Goal: Check status: Check status

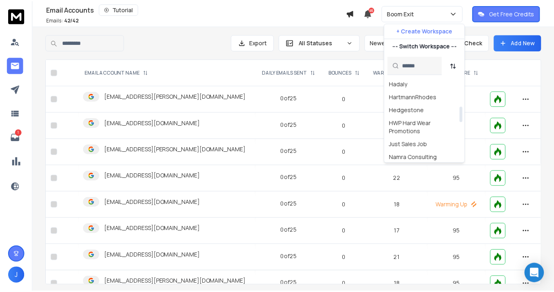
scroll to position [165, 0]
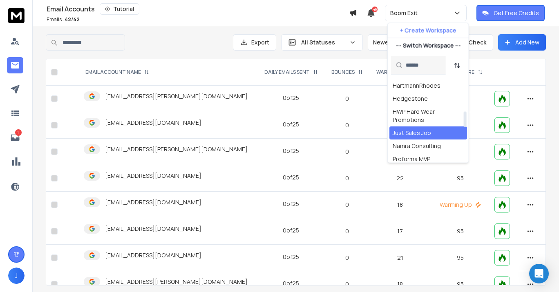
click at [428, 129] on div "Just Sales Job" at bounding box center [411, 133] width 38 height 8
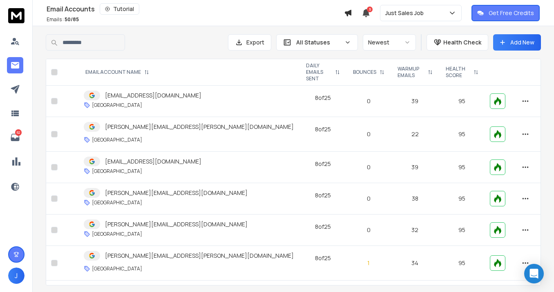
click at [194, 20] on div "Emails : 50 / 85" at bounding box center [195, 19] width 297 height 7
click at [13, 161] on icon at bounding box center [16, 162] width 8 height 8
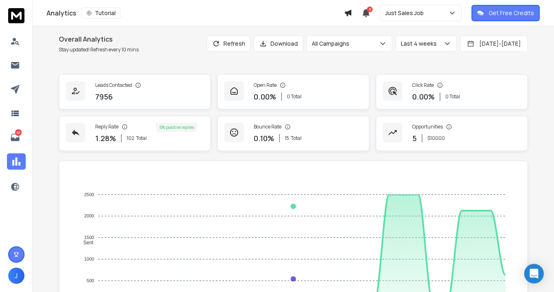
click at [268, 71] on div "Overall Analytics Stay updated! Refresh every 10 mins. Refresh Download All Cam…" at bounding box center [293, 276] width 469 height 484
click at [401, 47] on p "Last 4 weeks" at bounding box center [420, 44] width 39 height 8
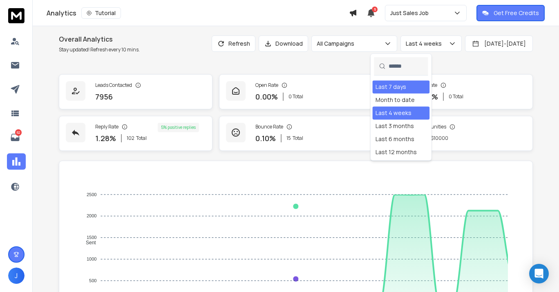
click at [486, 65] on div "Overall Analytics Stay updated! Refresh every 10 mins. Refresh Download All Cam…" at bounding box center [296, 276] width 474 height 484
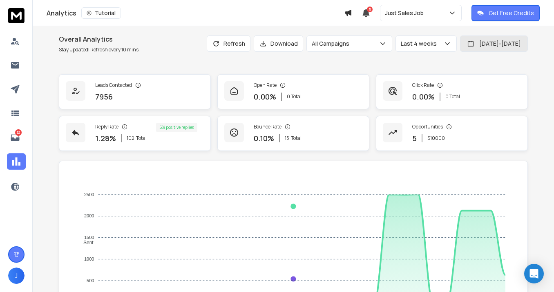
click at [485, 46] on button "11 Sep 2025 - 09 Oct 2025" at bounding box center [494, 44] width 68 height 16
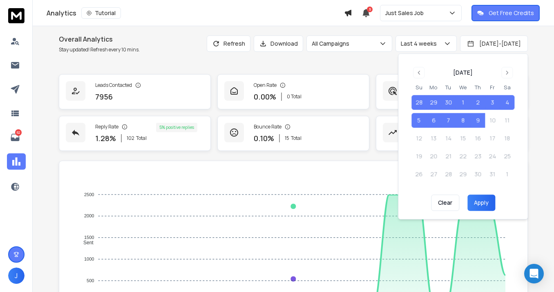
click at [367, 63] on div "Overall Analytics Stay updated! Refresh every 10 mins. Refresh Download All Cam…" at bounding box center [293, 276] width 469 height 484
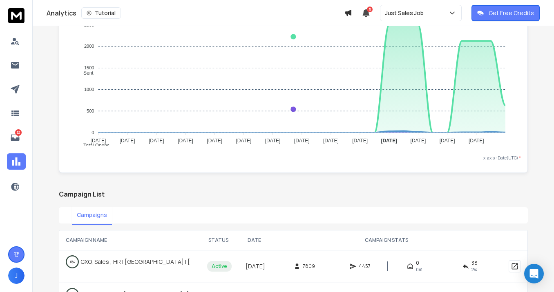
scroll to position [234, 0]
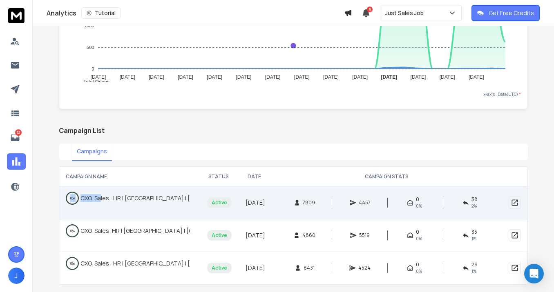
drag, startPoint x: 162, startPoint y: 198, endPoint x: 99, endPoint y: 198, distance: 62.5
click at [99, 198] on td "0 % CXO, Sales , HR | Chicago | USA" at bounding box center [124, 198] width 131 height 23
click at [148, 200] on td "0 % CXO, Sales , HR | Chicago | USA" at bounding box center [124, 198] width 131 height 23
drag, startPoint x: 123, startPoint y: 198, endPoint x: 160, endPoint y: 199, distance: 36.4
click at [160, 199] on td "0 % CXO, Sales , HR | Chicago | USA" at bounding box center [124, 198] width 131 height 23
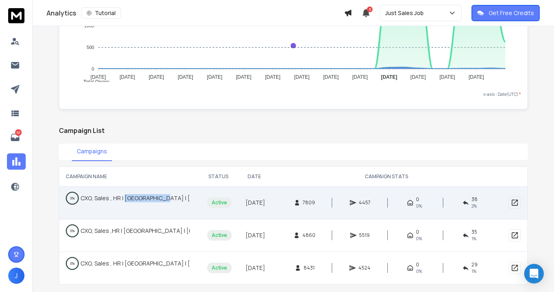
copy td "Chicago | USA"
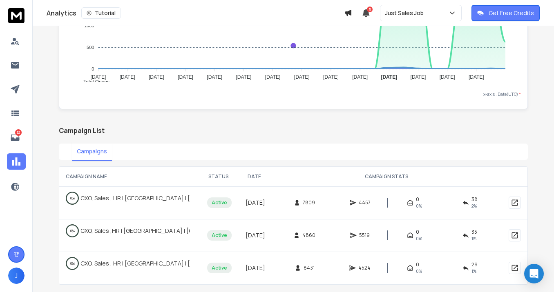
click at [201, 136] on div "Campaign List Campaigns CAMPAIGN NAME STATUS DATE CAMPAIGN STATS 0 % CXO, Sales…" at bounding box center [293, 205] width 469 height 159
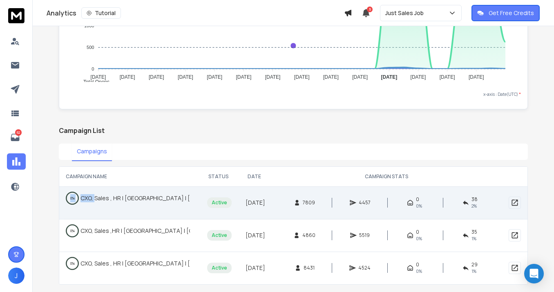
drag, startPoint x: 166, startPoint y: 200, endPoint x: 94, endPoint y: 198, distance: 71.9
click at [94, 198] on td "0 % CXO, Sales , HR | Chicago | USA" at bounding box center [124, 198] width 131 height 23
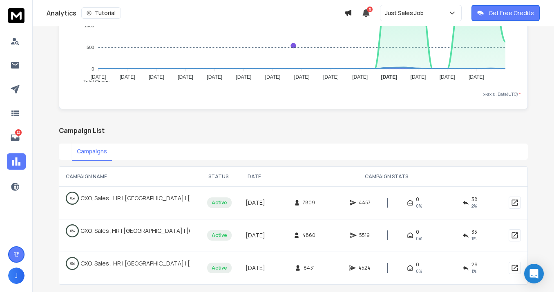
click at [198, 133] on h2 "Campaign List" at bounding box center [293, 131] width 469 height 10
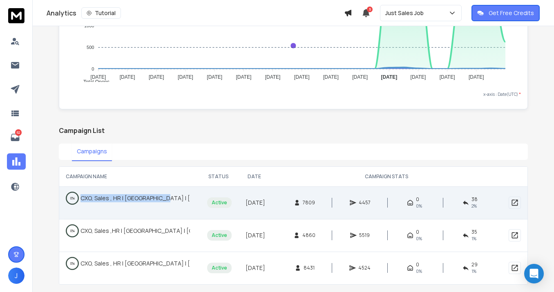
drag, startPoint x: 81, startPoint y: 198, endPoint x: 159, endPoint y: 200, distance: 77.6
click at [159, 200] on td "0 % CXO, Sales , HR | Chicago | USA" at bounding box center [124, 198] width 131 height 23
copy td "CXO, Sales , HR | Chicago | USA"
drag, startPoint x: 371, startPoint y: 203, endPoint x: 357, endPoint y: 204, distance: 13.9
click at [357, 204] on div "7809 4457 0 0% 38 2 %" at bounding box center [387, 202] width 204 height 13
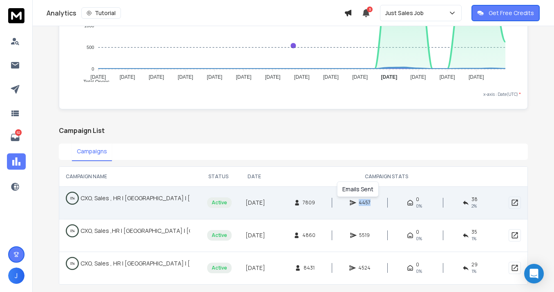
copy span "4457"
click at [515, 205] on icon at bounding box center [514, 203] width 6 height 6
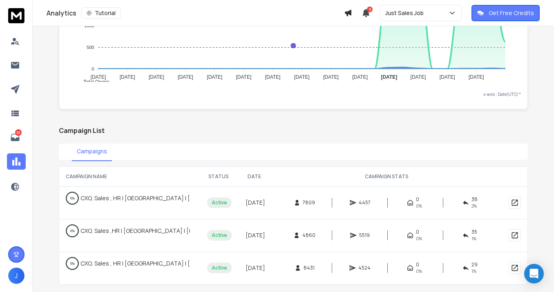
click at [348, 128] on h2 "Campaign List" at bounding box center [293, 131] width 469 height 10
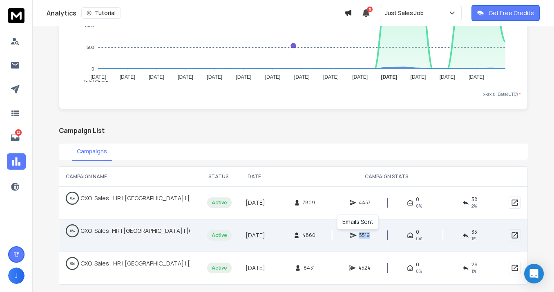
drag, startPoint x: 372, startPoint y: 236, endPoint x: 358, endPoint y: 236, distance: 14.7
click at [358, 236] on div "4860 5519 0 0% 35 1 %" at bounding box center [387, 235] width 204 height 13
copy span "5519"
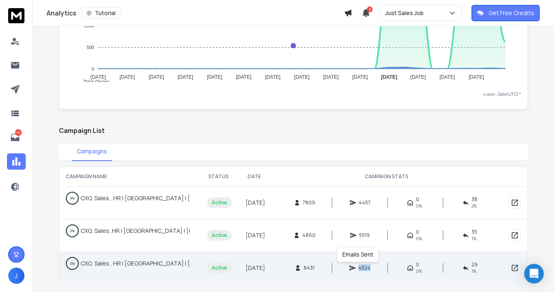
drag, startPoint x: 371, startPoint y: 268, endPoint x: 354, endPoint y: 269, distance: 17.2
click at [354, 269] on div "8431 4524 0 0% 29 1 %" at bounding box center [387, 268] width 204 height 13
copy span "4524"
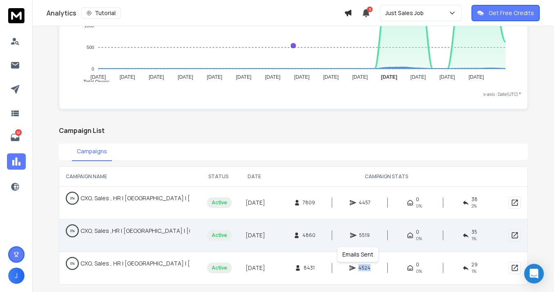
click at [515, 237] on icon at bounding box center [514, 236] width 6 height 6
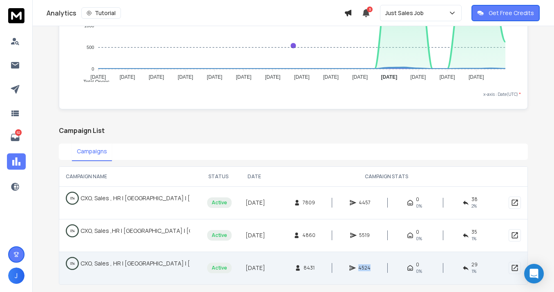
click at [514, 265] on icon at bounding box center [514, 268] width 8 height 8
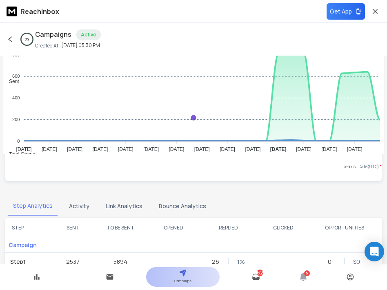
scroll to position [402, 0]
